Goal: Task Accomplishment & Management: Use online tool/utility

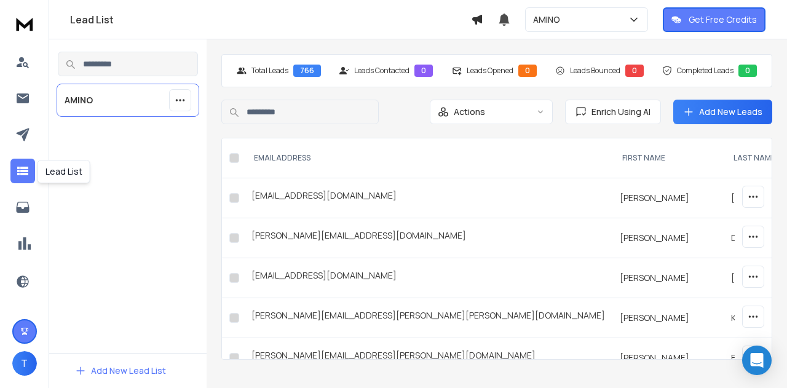
scroll to position [2625, 0]
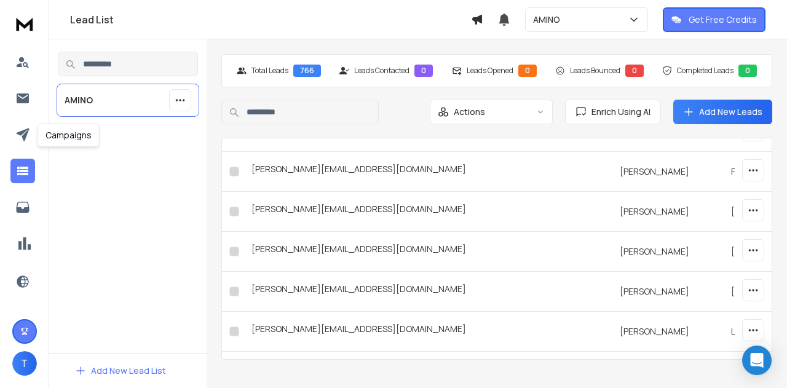
click at [23, 141] on icon at bounding box center [22, 134] width 15 height 15
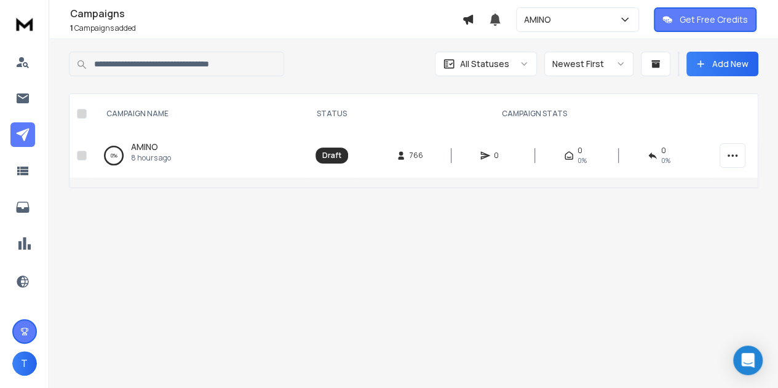
click at [133, 164] on div "AMINO 8 hours ago" at bounding box center [151, 156] width 40 height 30
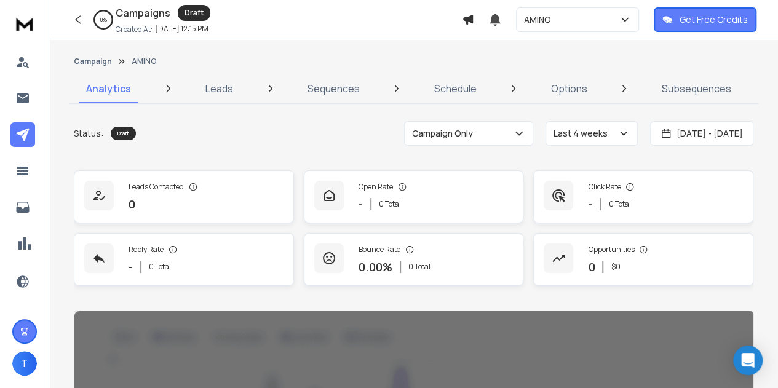
click at [185, 87] on div "Analytics Leads Sequences Schedule Options Subsequences" at bounding box center [409, 89] width 680 height 30
click at [199, 87] on link "Leads" at bounding box center [219, 89] width 42 height 30
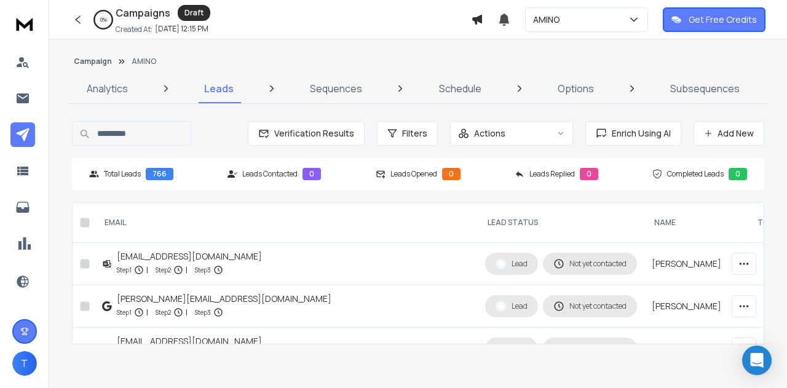
click at [323, 141] on button "Verification Results" at bounding box center [306, 133] width 117 height 25
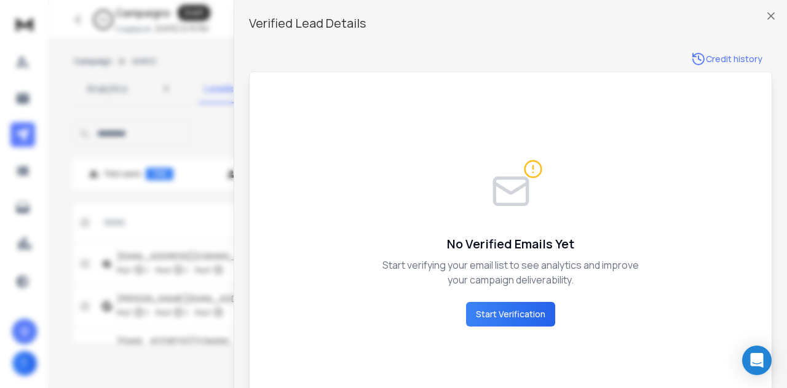
click at [493, 315] on button "Start Verification" at bounding box center [510, 314] width 89 height 25
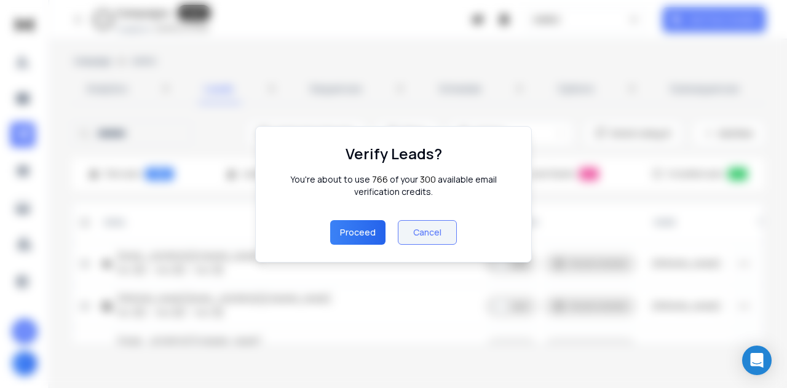
click at [203, 140] on div "Verify Leads? You're about to use 766 of your 300 available email verification …" at bounding box center [393, 194] width 787 height 161
click at [417, 238] on button "Cancel" at bounding box center [427, 232] width 59 height 25
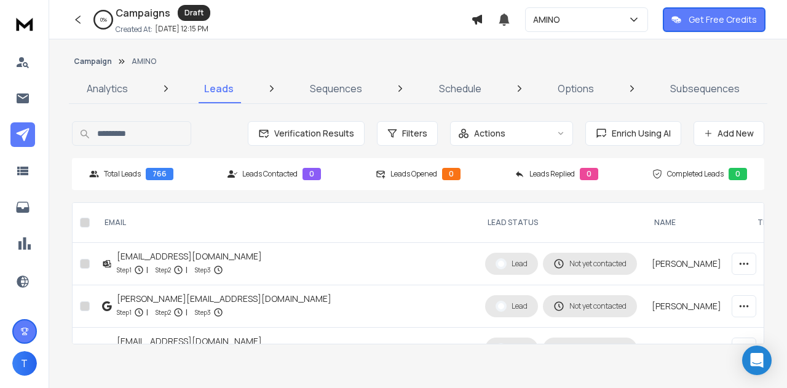
click at [737, 23] on p "Get Free Credits" at bounding box center [723, 20] width 68 height 12
click at [33, 368] on span "T" at bounding box center [24, 363] width 25 height 25
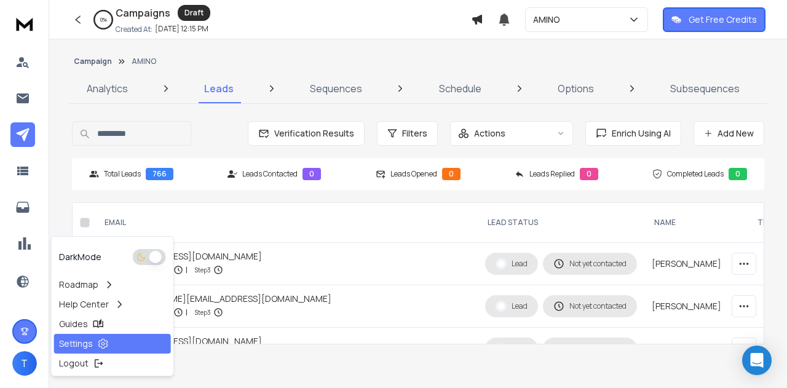
type button "on"
